Goal: Task Accomplishment & Management: Manage account settings

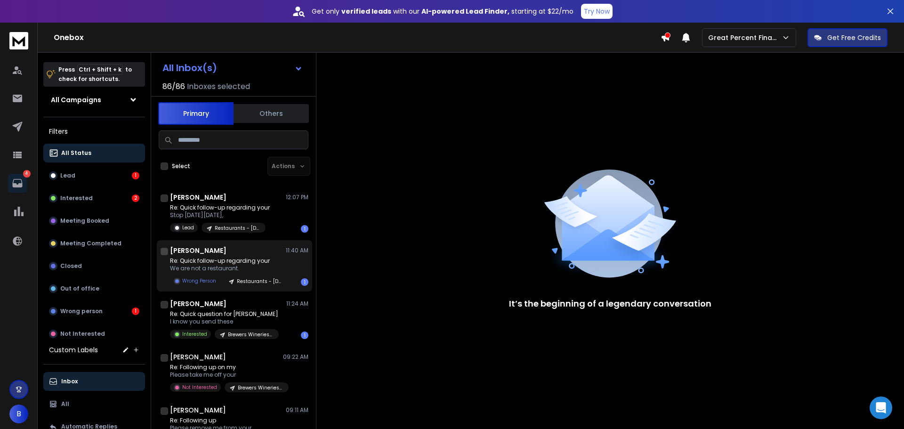
click at [253, 263] on p "Re: Quick follow-up regarding your" at bounding box center [226, 261] width 113 height 8
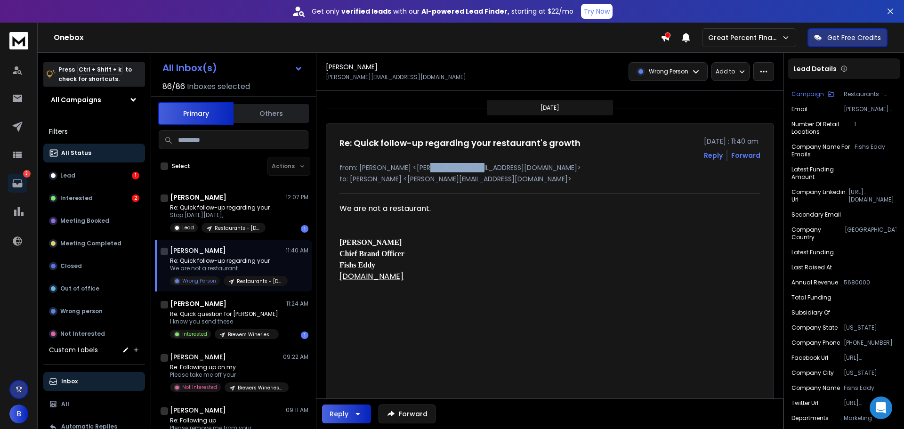
drag, startPoint x: 427, startPoint y: 168, endPoint x: 477, endPoint y: 170, distance: 50.0
click at [477, 170] on p "from: [PERSON_NAME] <[PERSON_NAME][EMAIL_ADDRESS][DOMAIN_NAME]>" at bounding box center [549, 167] width 421 height 9
copy p "[DOMAIN_NAME]"
click at [761, 69] on icon "button" at bounding box center [763, 71] width 8 height 8
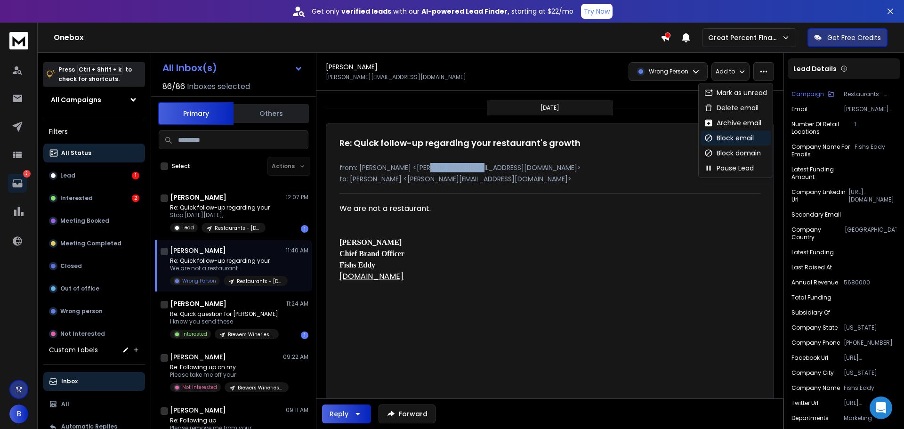
click at [735, 139] on div "Block email" at bounding box center [728, 137] width 49 height 9
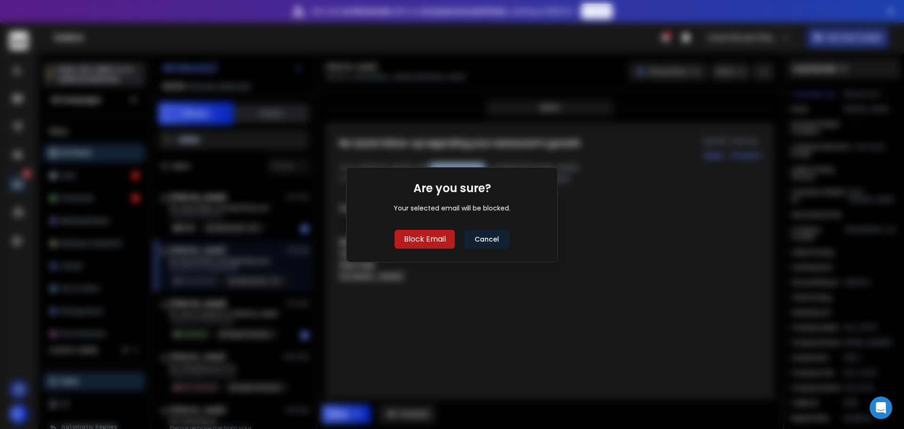
click at [443, 234] on button "Block Email" at bounding box center [424, 239] width 60 height 19
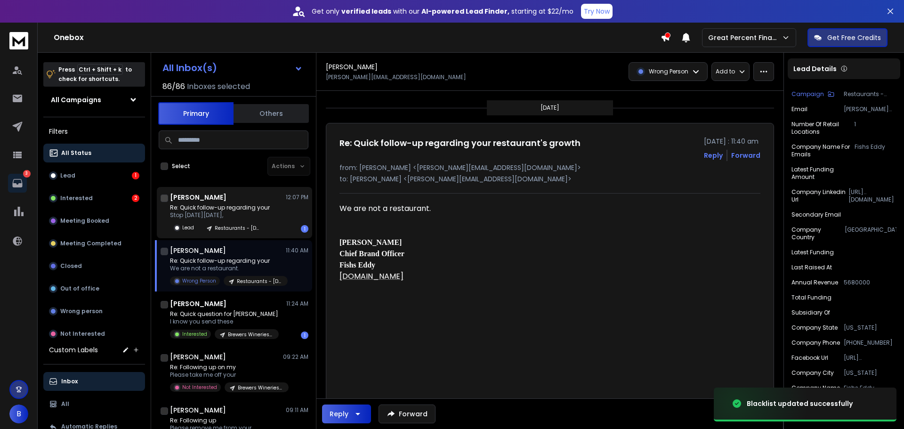
click at [228, 207] on p "Re: Quick follow-up regarding your" at bounding box center [220, 208] width 100 height 8
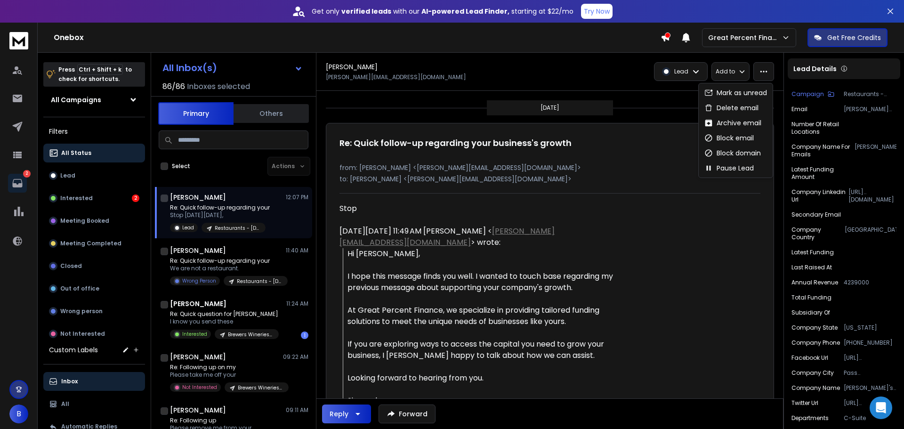
click at [767, 69] on icon "button" at bounding box center [763, 71] width 8 height 8
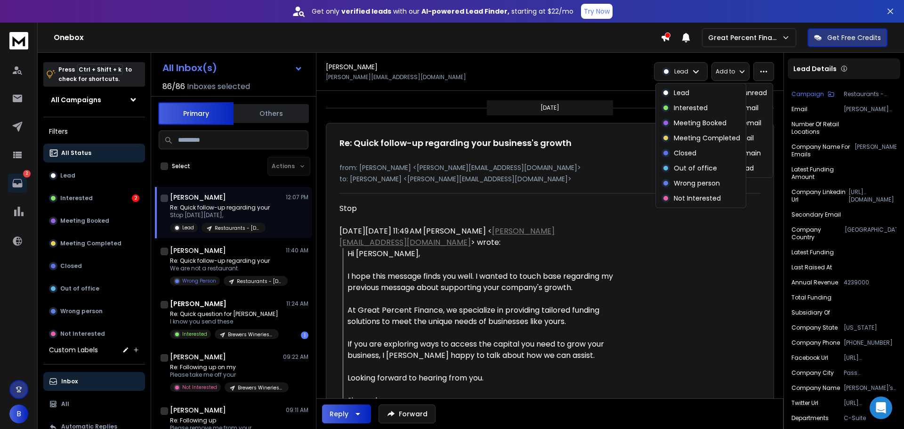
click at [686, 72] on p "Lead" at bounding box center [681, 72] width 14 height 8
click at [691, 196] on p "Not Interested" at bounding box center [696, 197] width 47 height 9
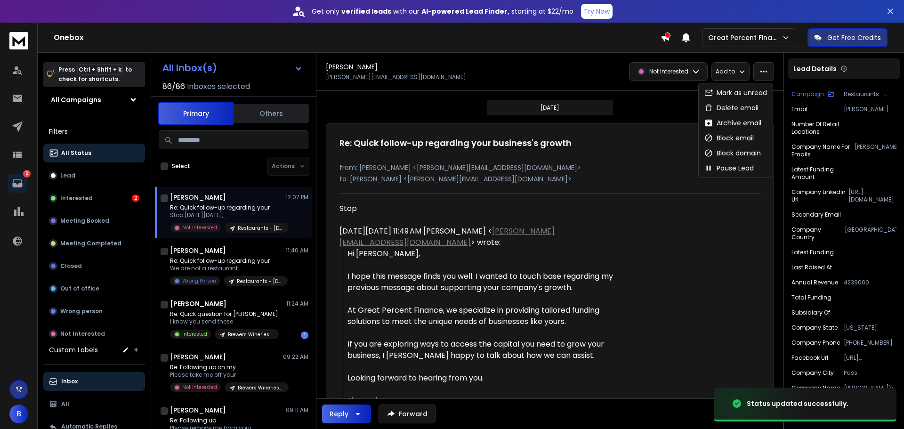
click at [764, 70] on icon "button" at bounding box center [763, 71] width 8 height 8
click at [732, 141] on div "Block email" at bounding box center [728, 137] width 49 height 9
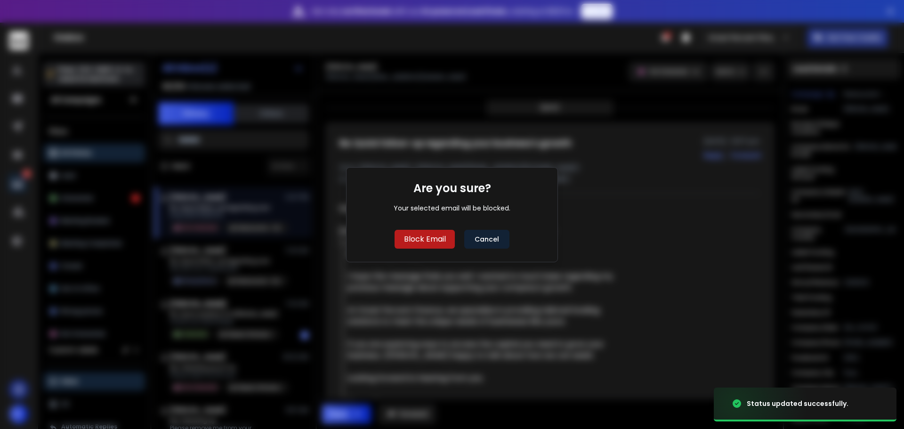
click at [428, 233] on button "Block Email" at bounding box center [424, 239] width 60 height 19
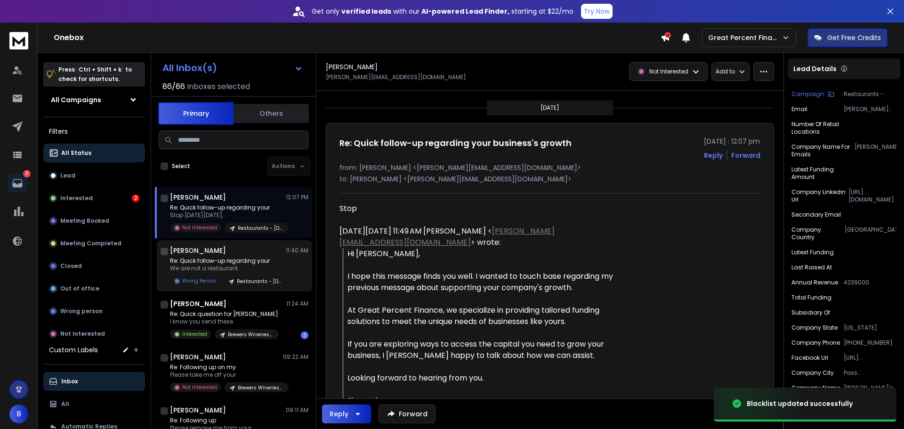
click at [229, 255] on div "[PERSON_NAME] 11:40 AM Re: Quick follow-up regarding your We are not a restaura…" at bounding box center [239, 266] width 138 height 40
